Goal: Communication & Community: Answer question/provide support

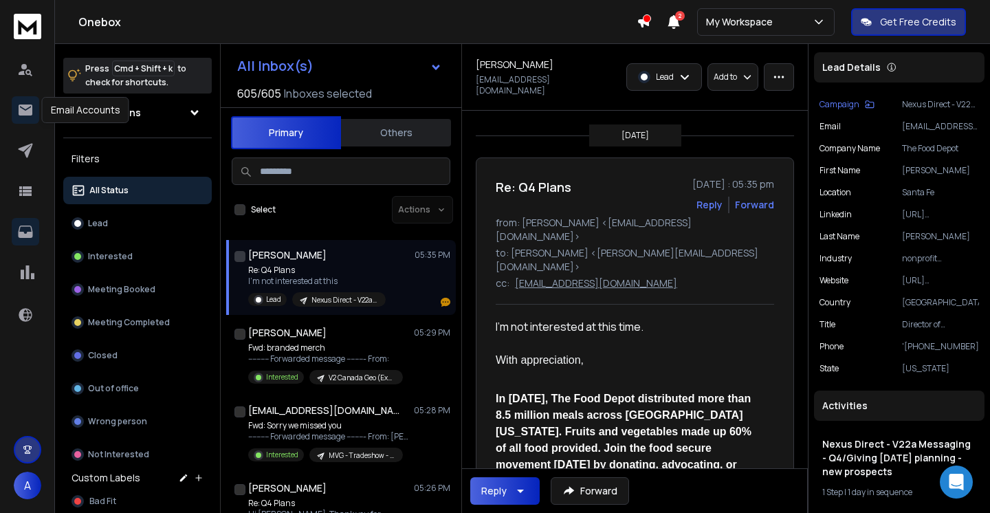
click at [21, 109] on icon at bounding box center [26, 109] width 14 height 11
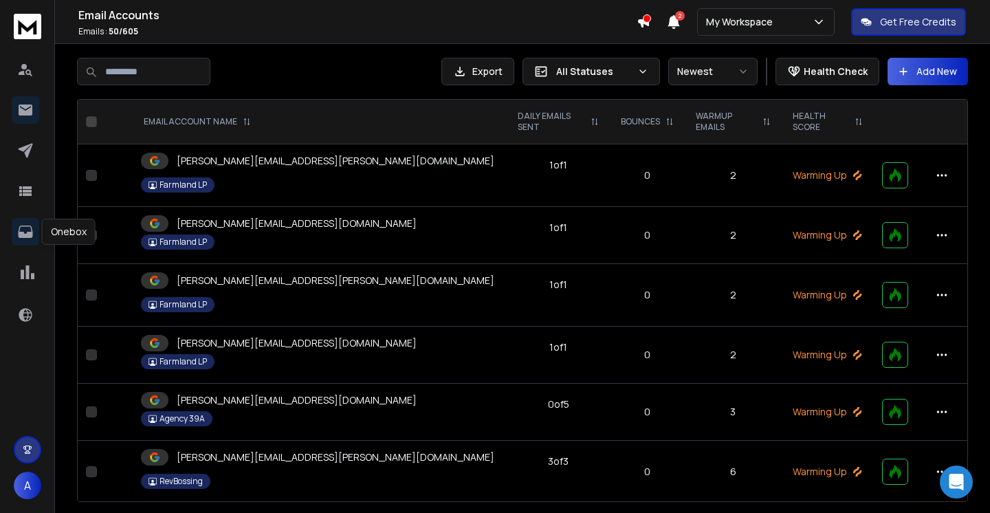
click at [25, 233] on icon at bounding box center [25, 231] width 16 height 16
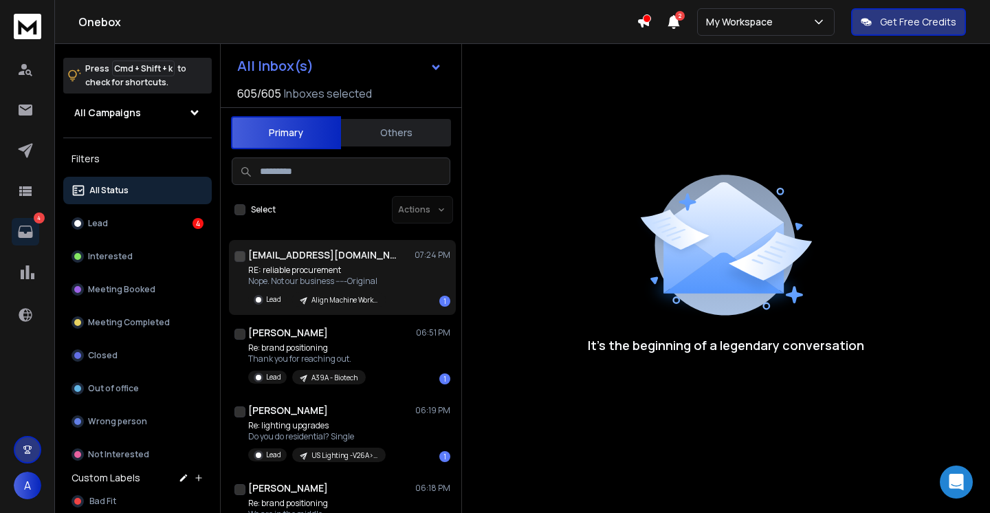
click at [315, 267] on p "RE: reliable procurement" at bounding box center [316, 270] width 137 height 11
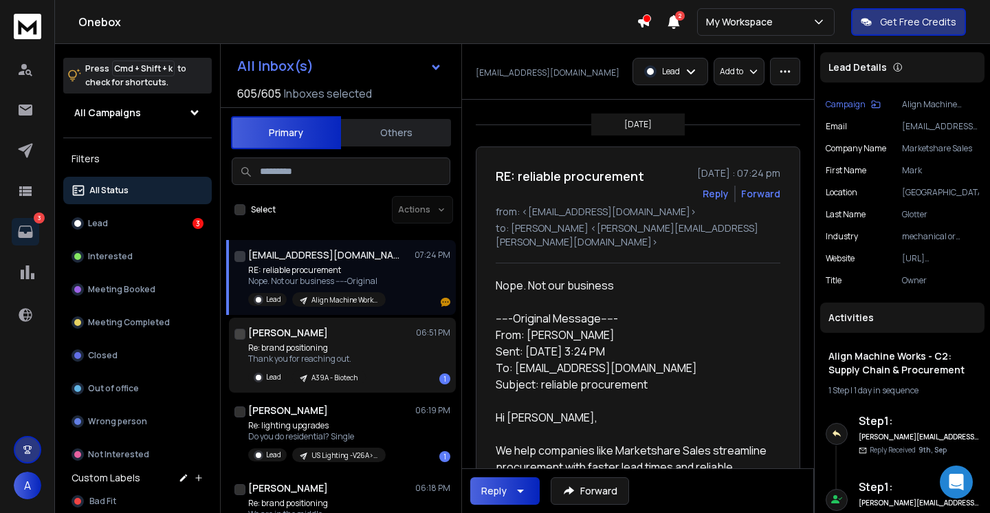
click at [340, 353] on p "Thank you for reaching out." at bounding box center [307, 358] width 118 height 11
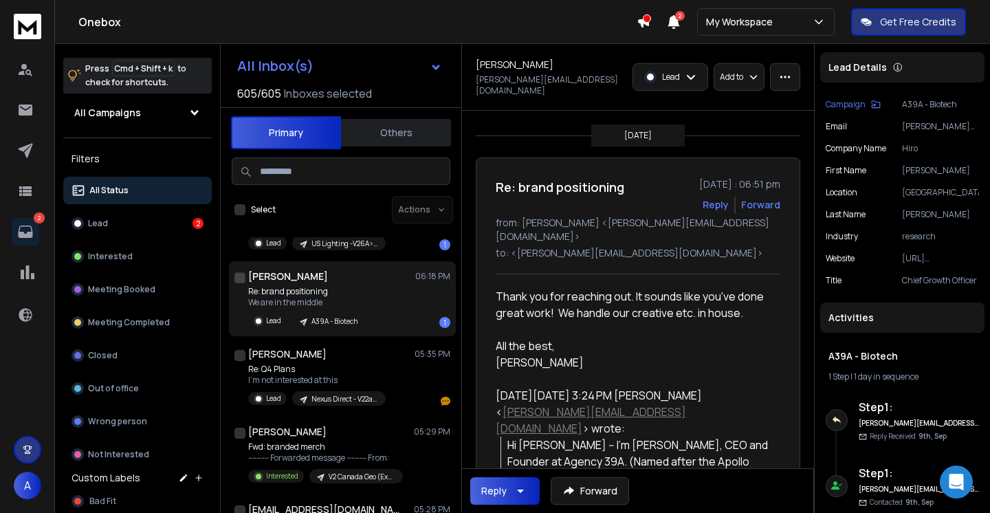
scroll to position [216, 0]
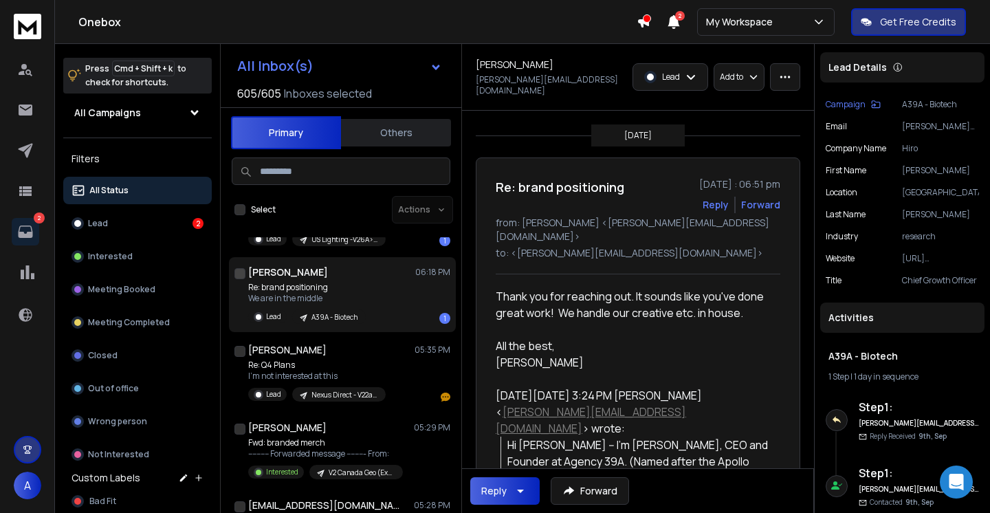
click at [346, 300] on p "We are in the middle" at bounding box center [307, 298] width 118 height 11
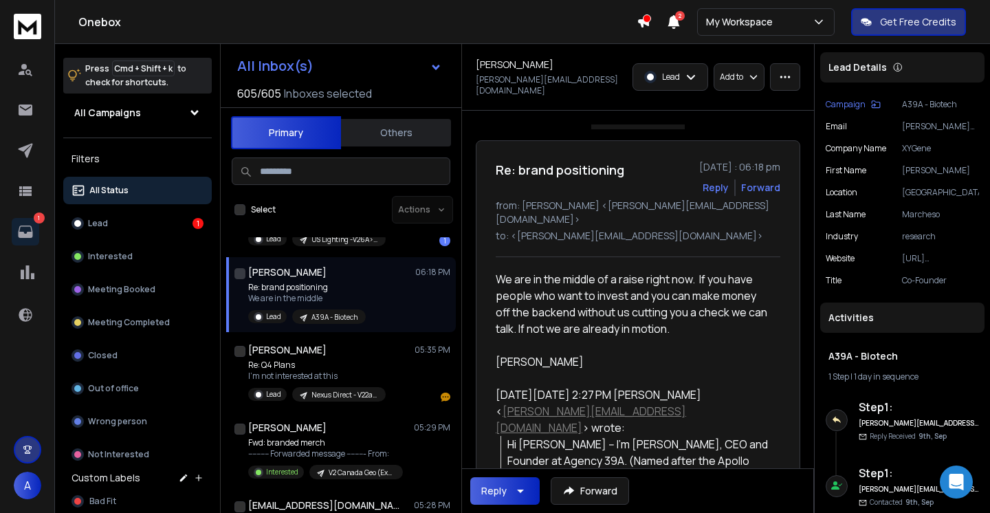
scroll to position [0, 0]
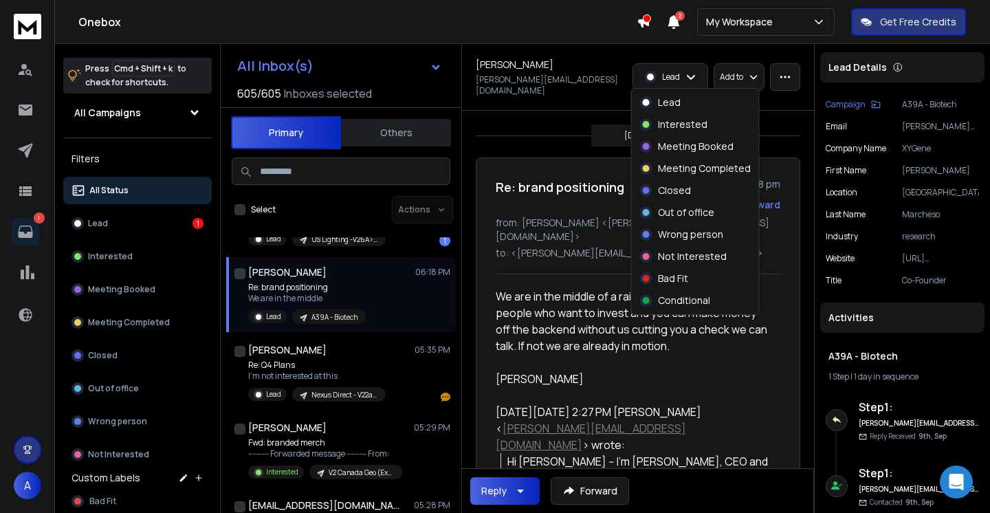
click at [688, 75] on icon at bounding box center [691, 77] width 8 height 5
click at [674, 127] on p "Interested" at bounding box center [682, 125] width 49 height 14
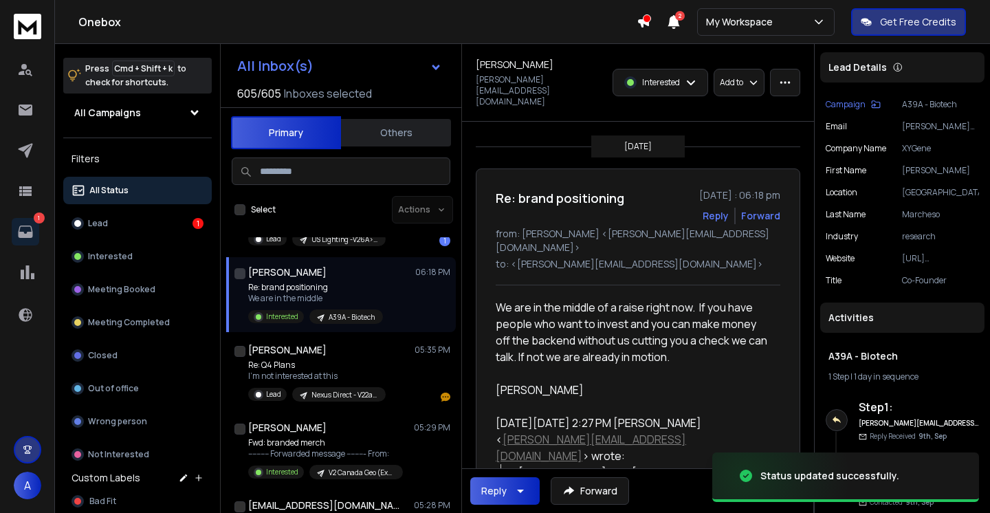
click at [767, 209] on div "Forward" at bounding box center [760, 216] width 39 height 14
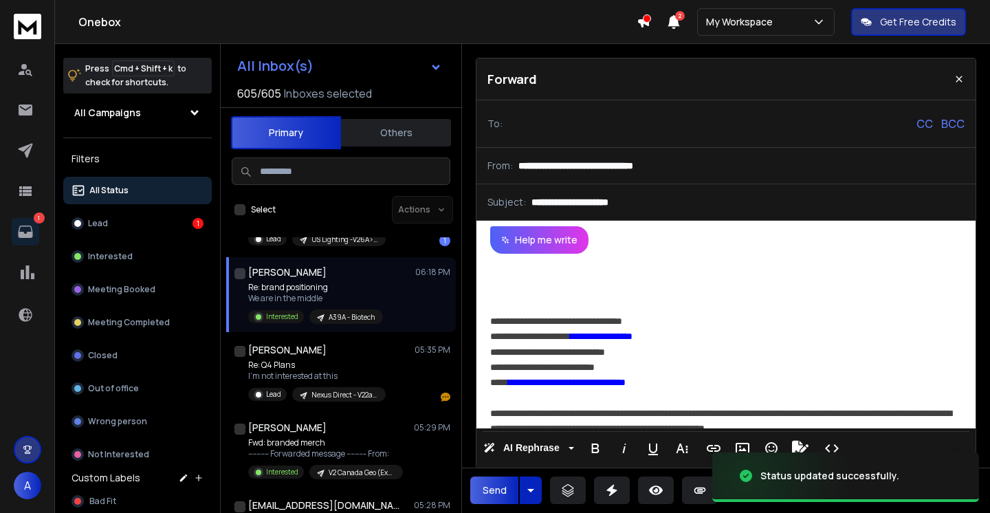
click at [527, 129] on input at bounding box center [556, 123] width 96 height 25
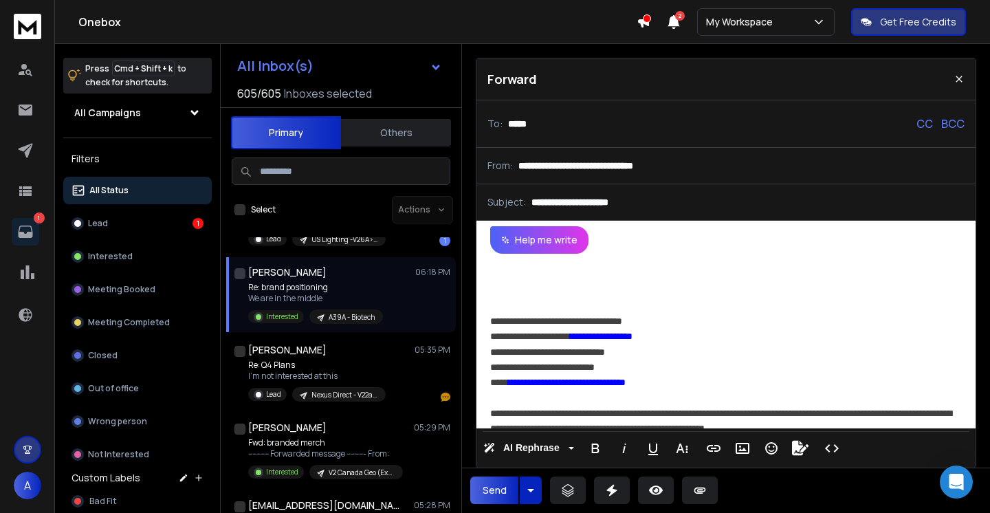
type input "**********"
click at [486, 493] on button "Send" at bounding box center [494, 489] width 48 height 27
